Goal: Communication & Community: Answer question/provide support

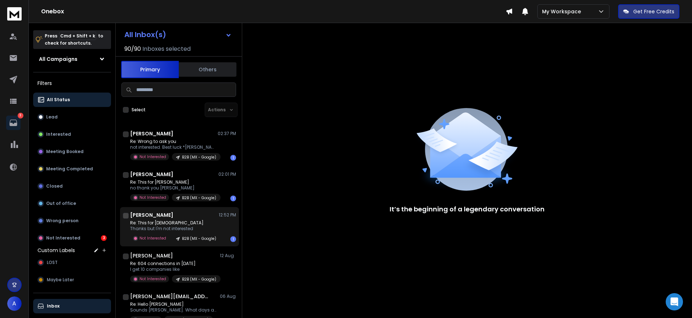
click at [161, 213] on div "[PERSON_NAME] 12:52 PM" at bounding box center [183, 214] width 106 height 7
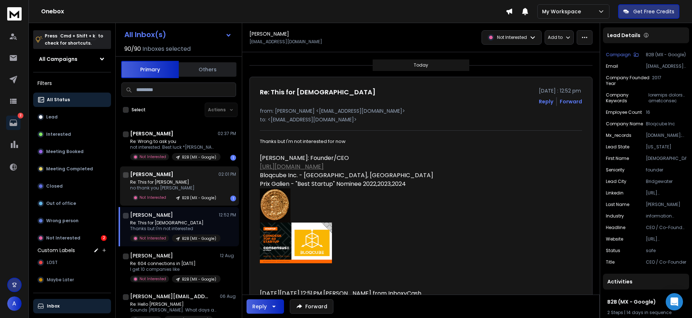
click at [177, 185] on p "no thank you [PERSON_NAME]" at bounding box center [173, 188] width 86 height 6
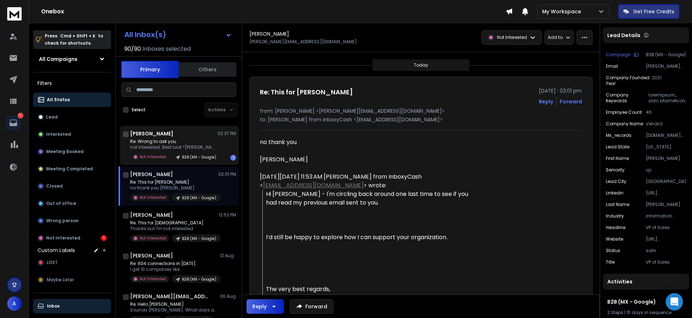
click at [179, 144] on p "not interested. Best luck *[PERSON_NAME]" at bounding box center [173, 147] width 86 height 6
